Goal: Find specific page/section: Find specific page/section

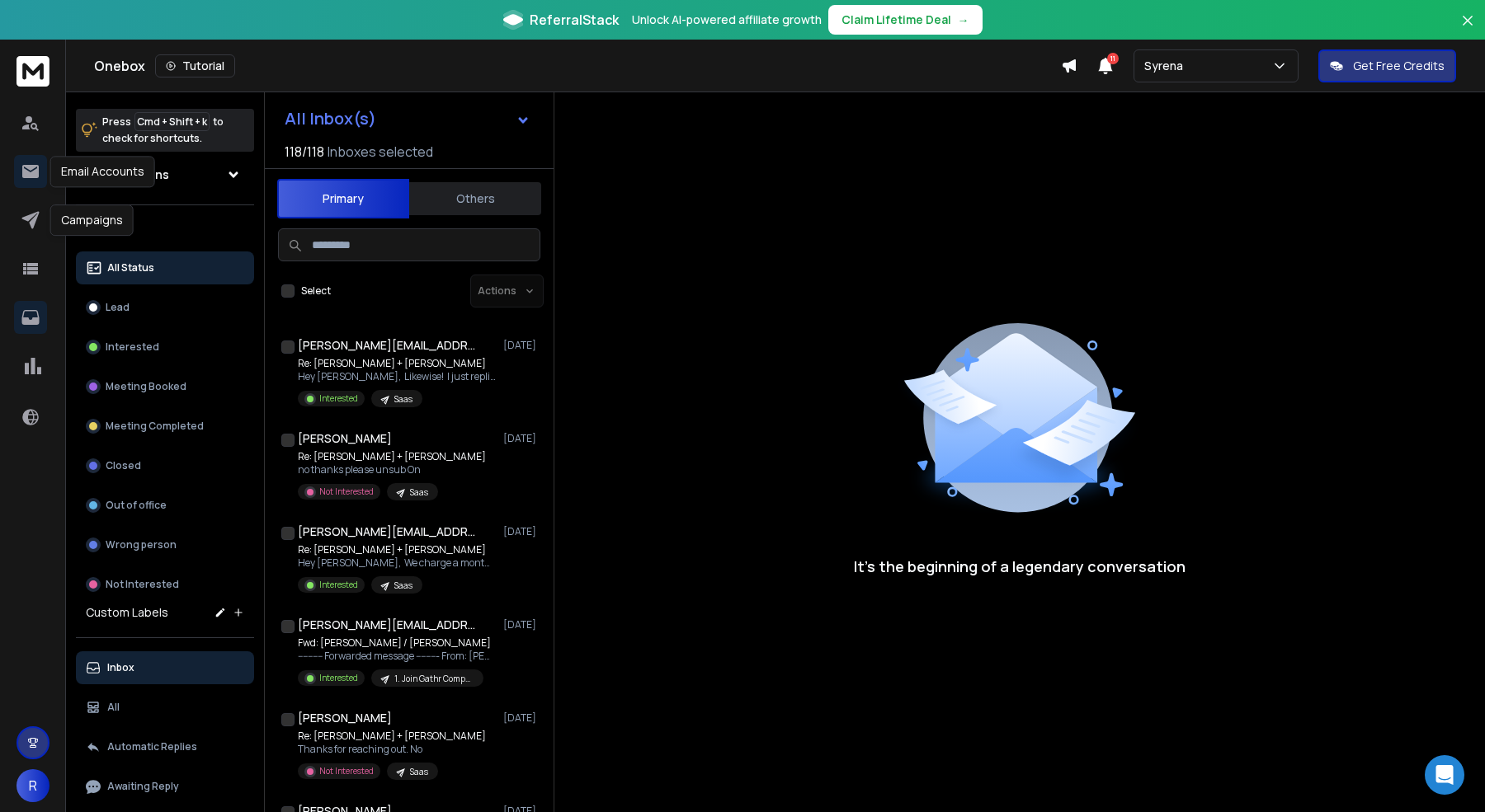
click at [27, 182] on link at bounding box center [30, 171] width 33 height 33
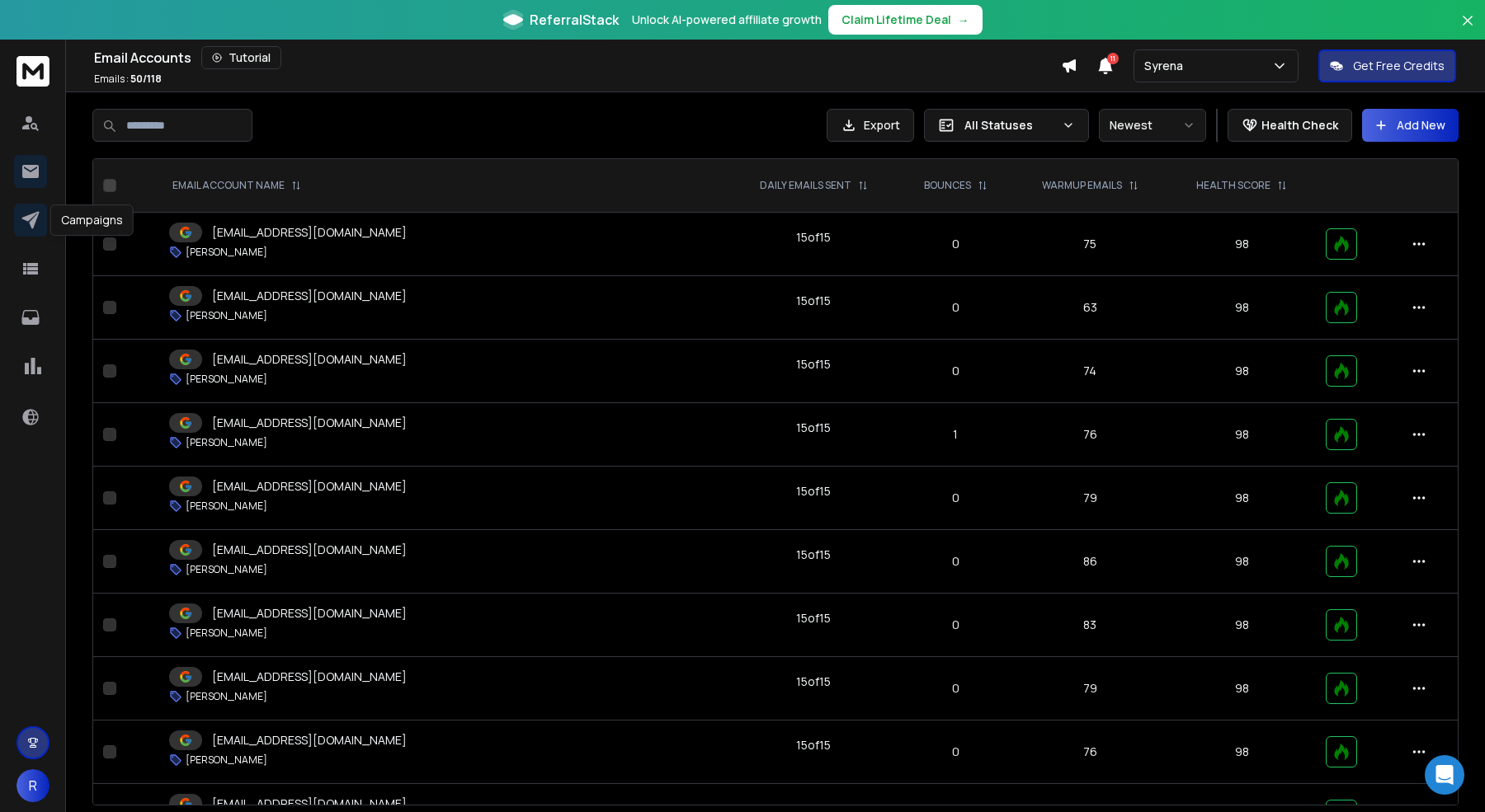
click at [21, 227] on icon at bounding box center [30, 220] width 20 height 20
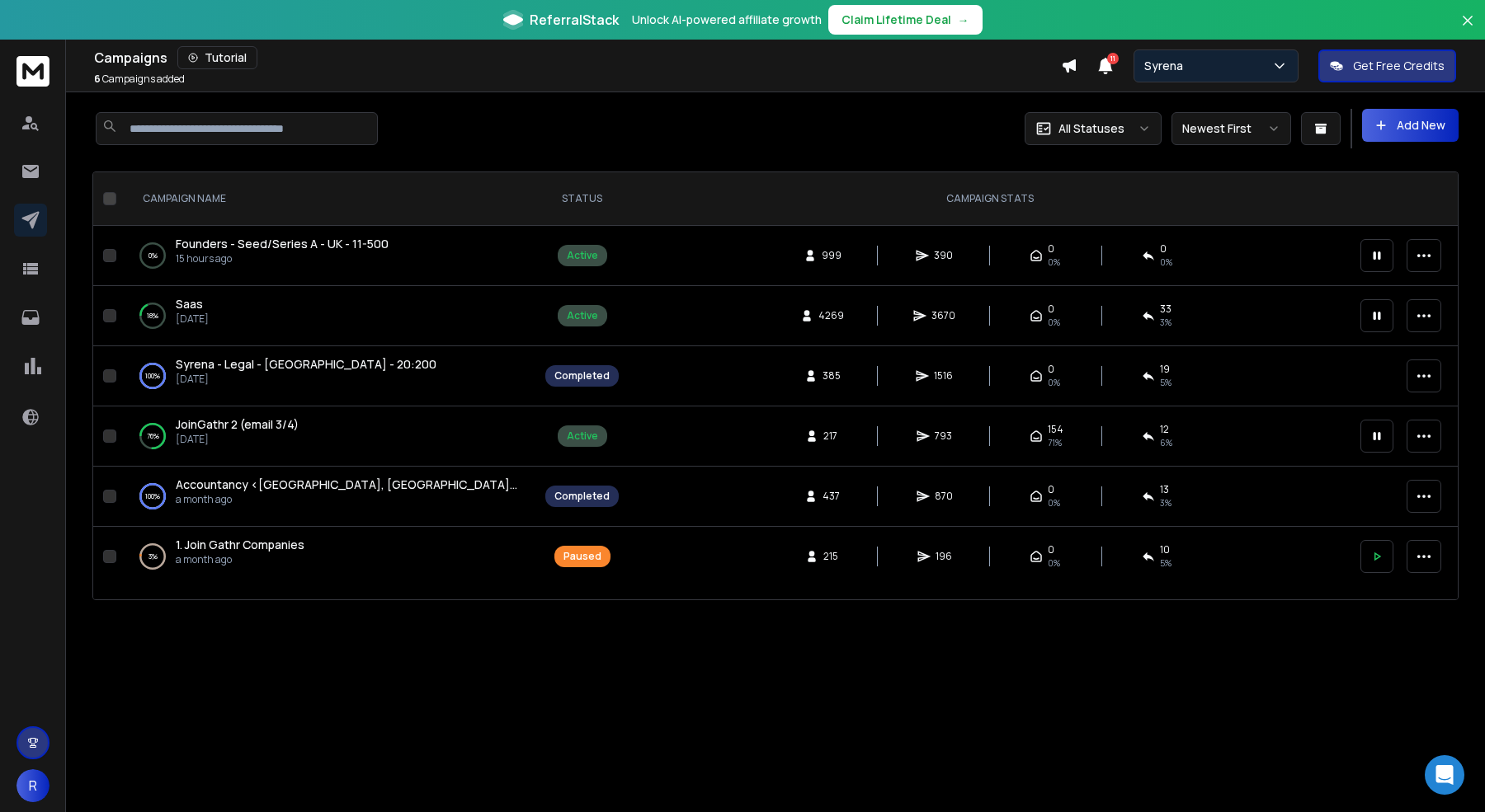
click at [1216, 62] on div "Syrena" at bounding box center [1216, 66] width 144 height 16
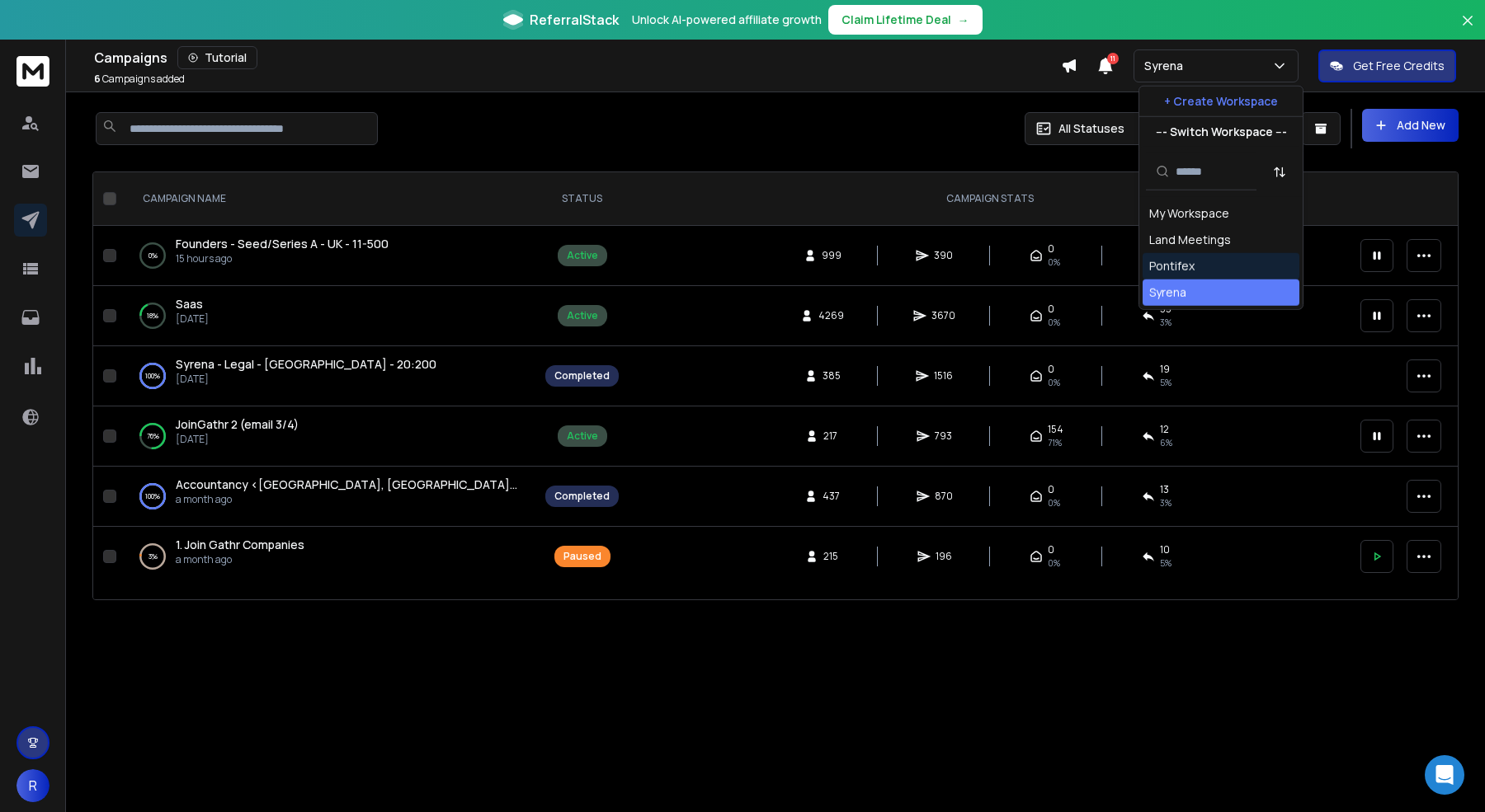
click at [1185, 260] on div "Pontifex" at bounding box center [1171, 266] width 45 height 16
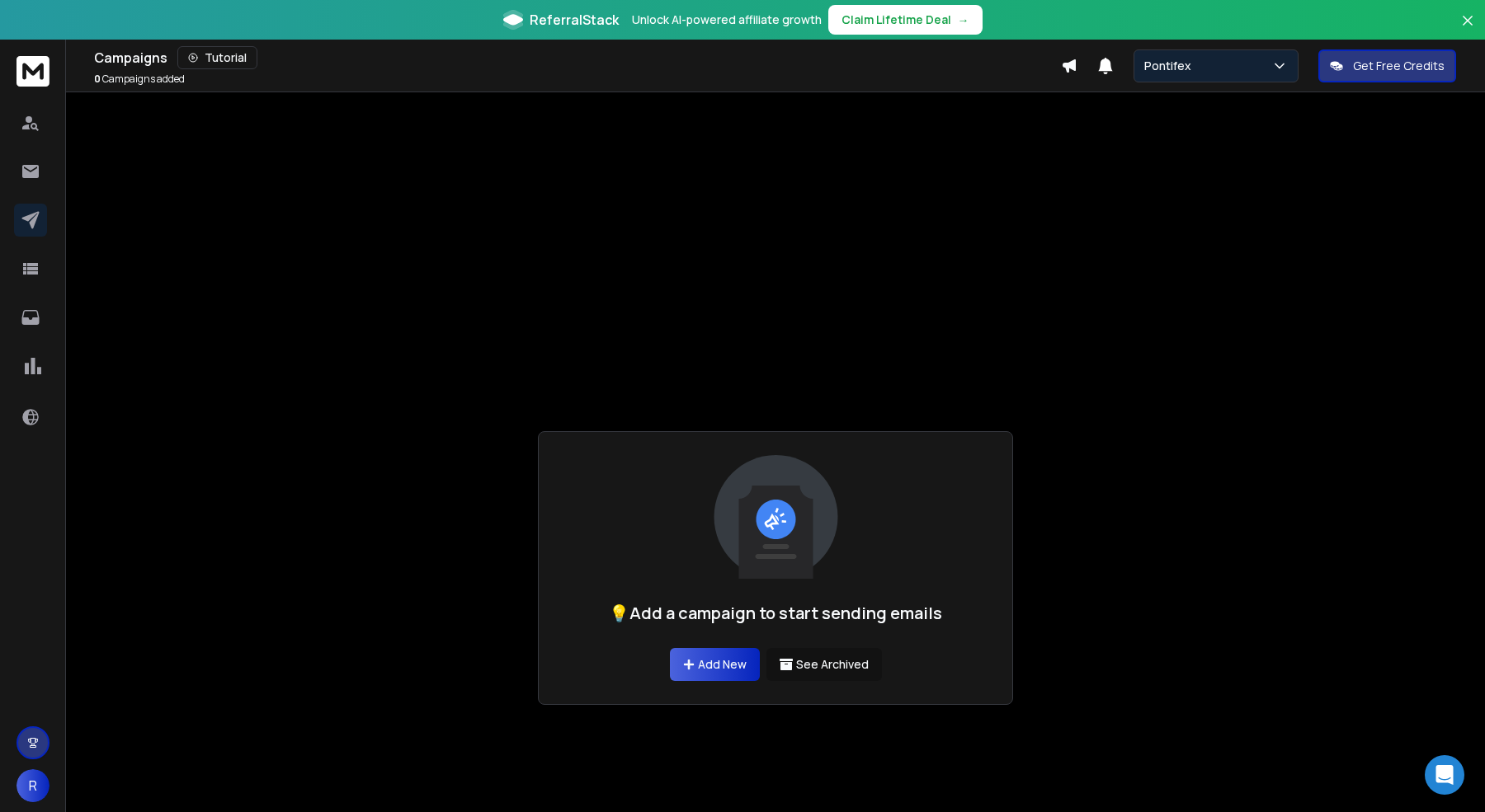
click at [1207, 63] on div "Pontifex" at bounding box center [1216, 66] width 144 height 16
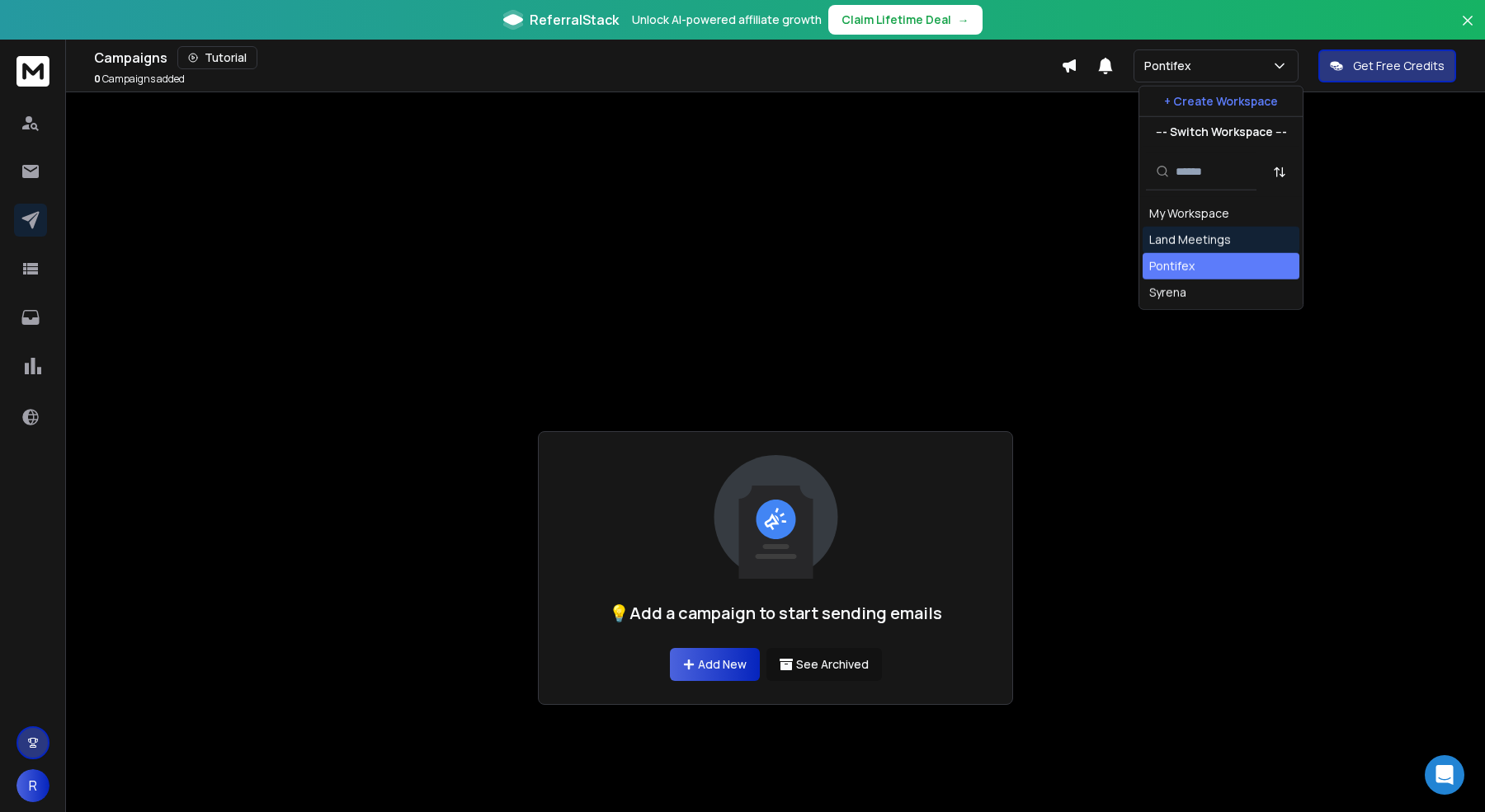
click at [1195, 244] on div "Land Meetings" at bounding box center [1190, 239] width 82 height 16
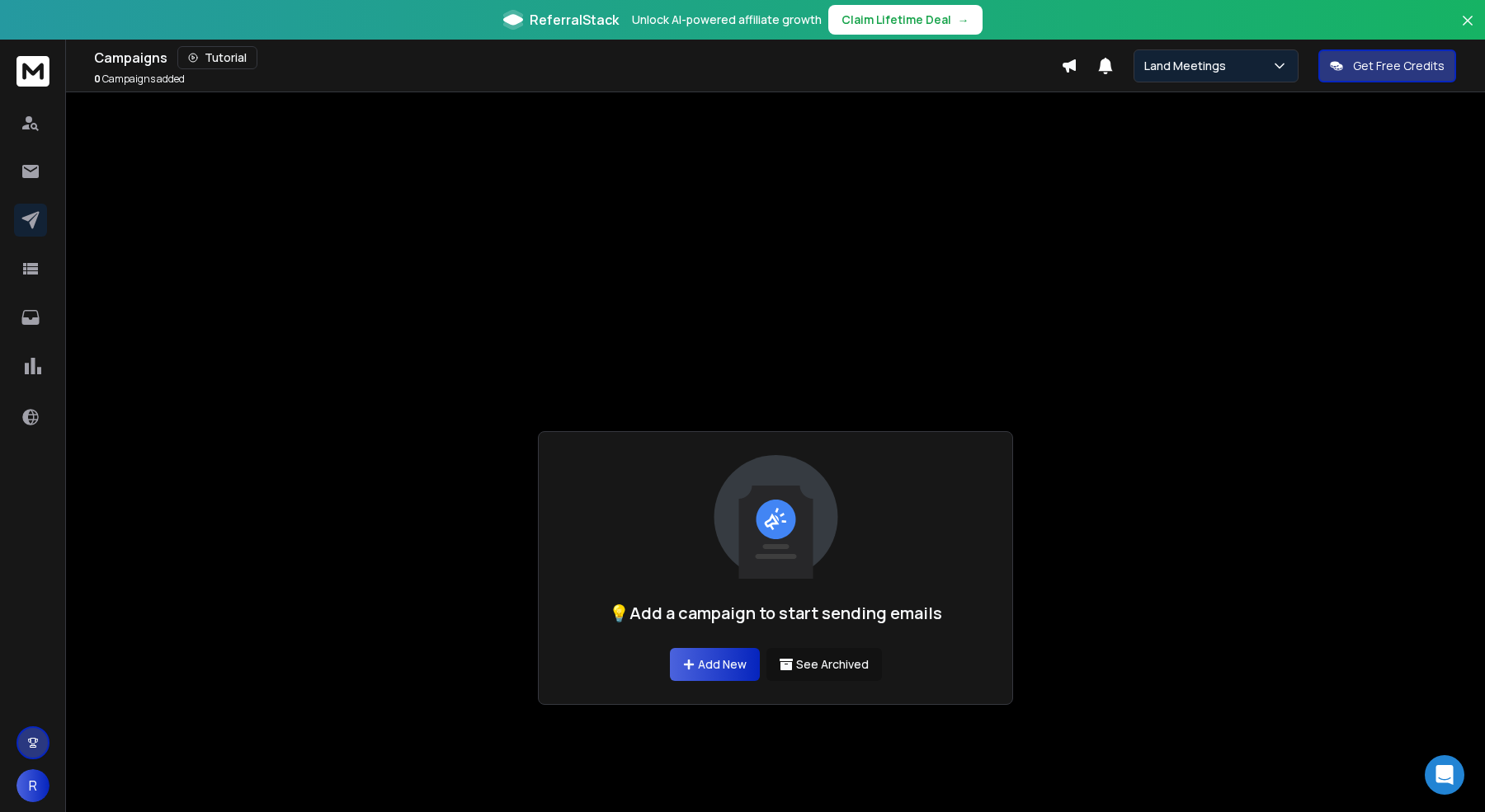
click at [1227, 66] on p "Land Meetings" at bounding box center [1189, 66] width 89 height 16
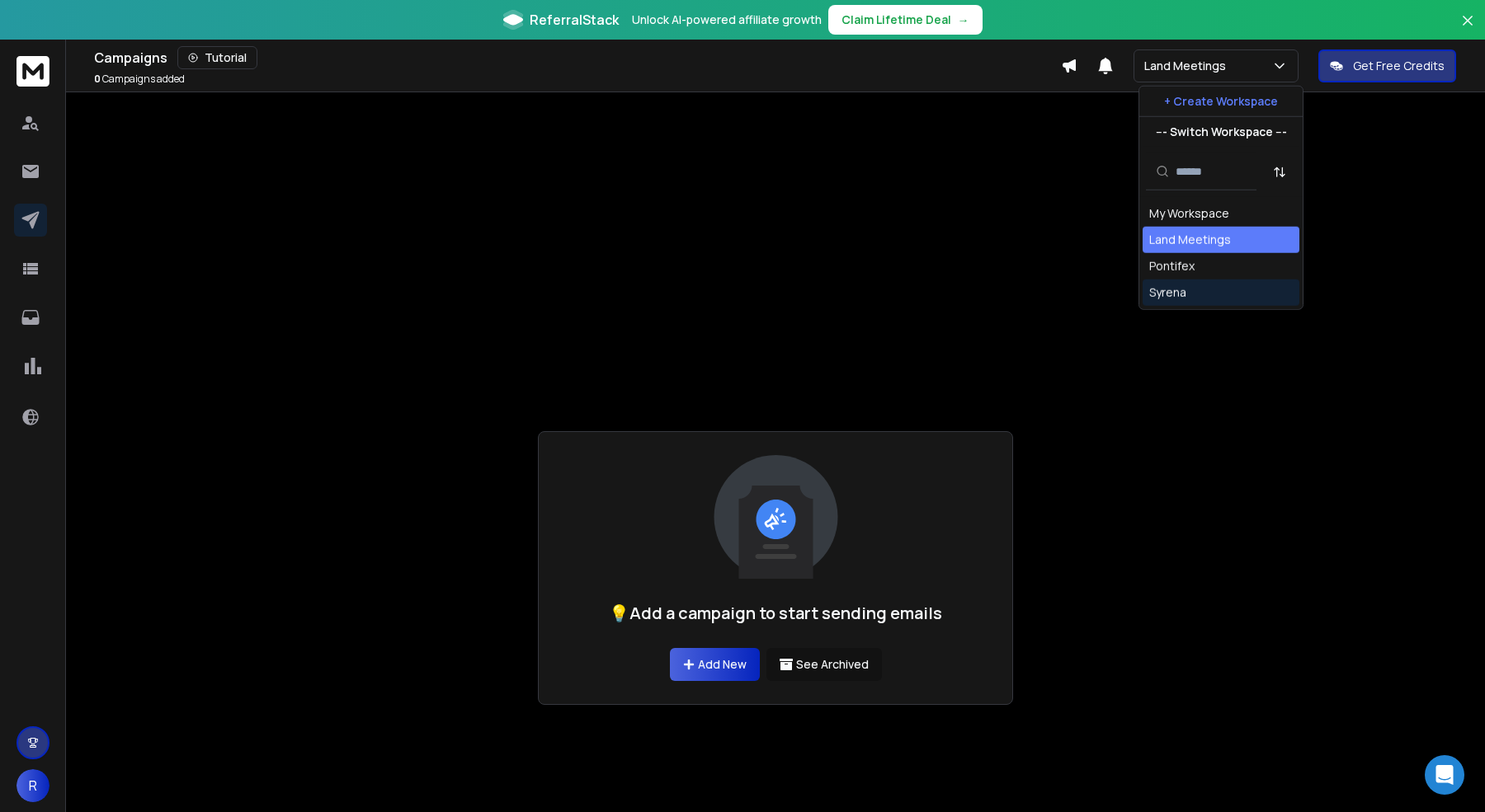
click at [1198, 292] on div "Syrena" at bounding box center [1221, 292] width 157 height 26
